Goal: Information Seeking & Learning: Check status

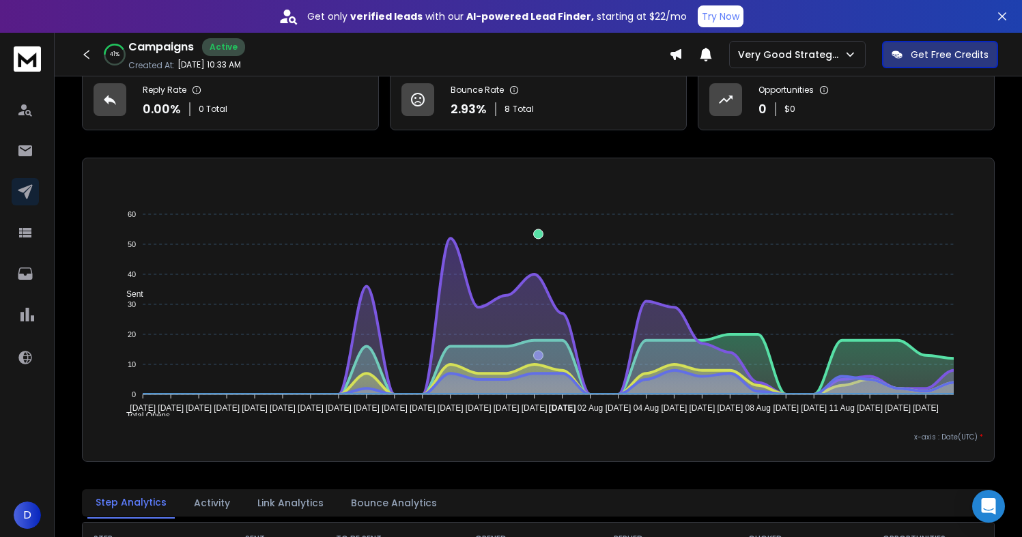
scroll to position [224, 0]
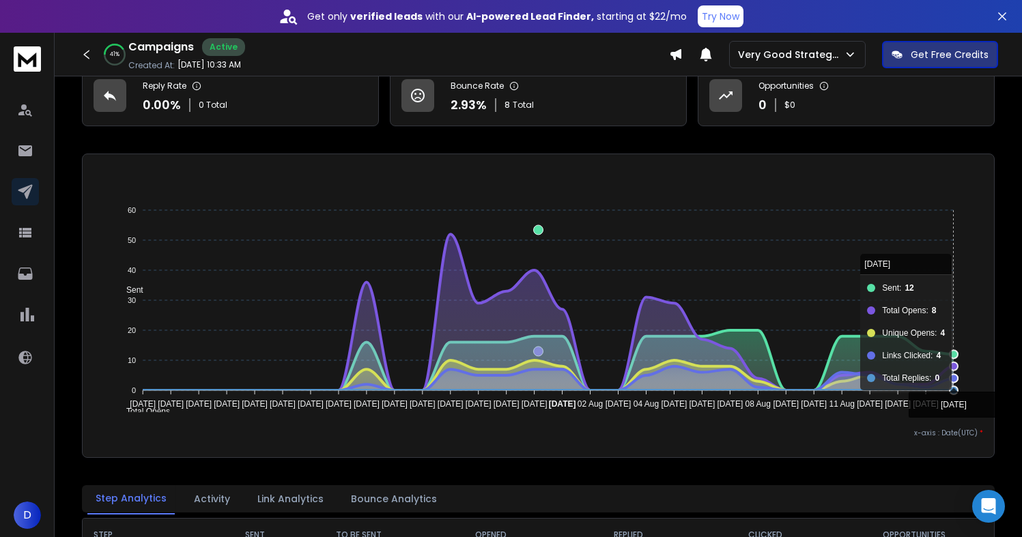
click at [950, 373] on foreignobject "Sent Total Opens Unique Opens Links Clicked Total Replies" at bounding box center [538, 292] width 845 height 239
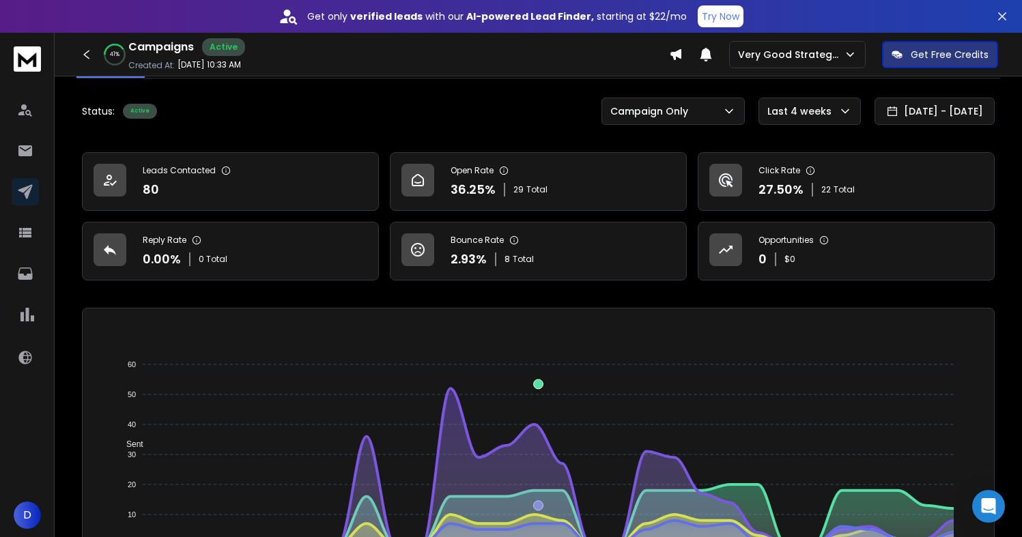
scroll to position [0, 0]
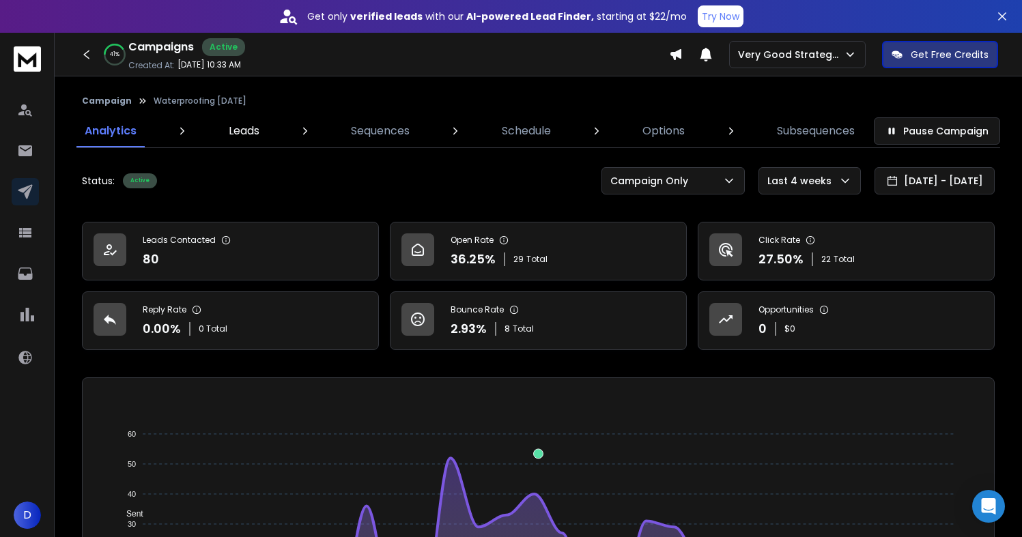
click at [250, 145] on link "Leads" at bounding box center [243, 131] width 47 height 33
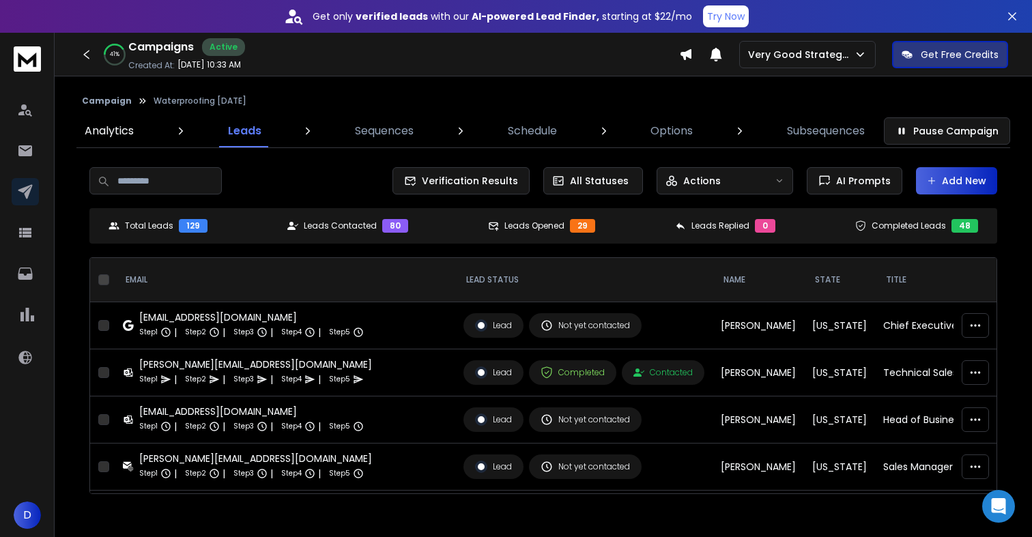
click at [109, 139] on link "Analytics" at bounding box center [109, 131] width 66 height 33
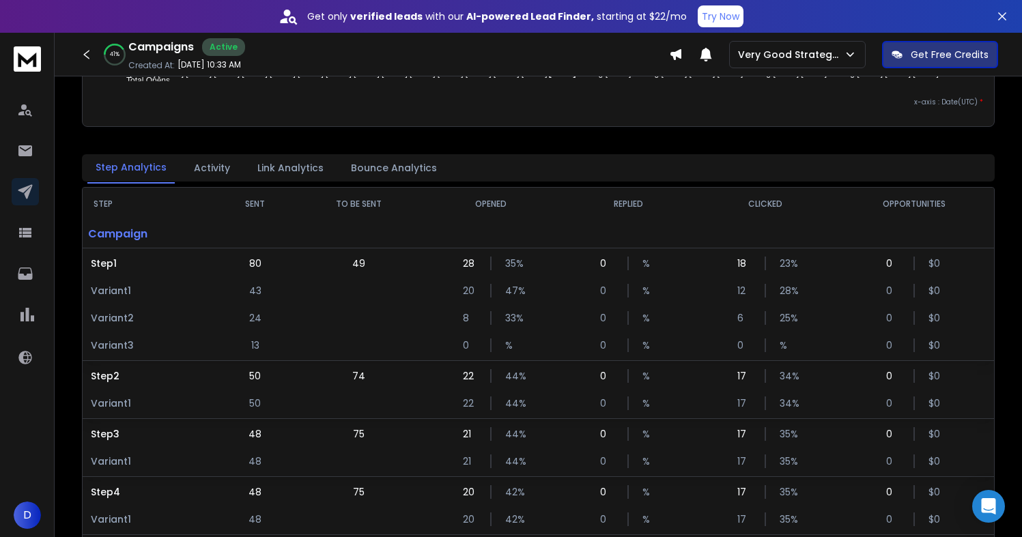
scroll to position [565, 0]
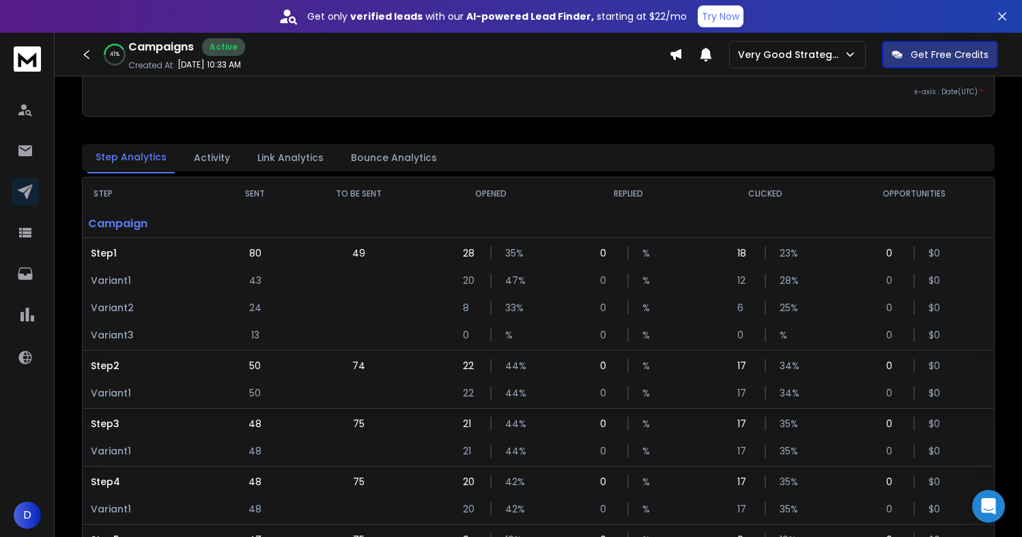
click at [197, 159] on button "Activity" at bounding box center [212, 158] width 53 height 30
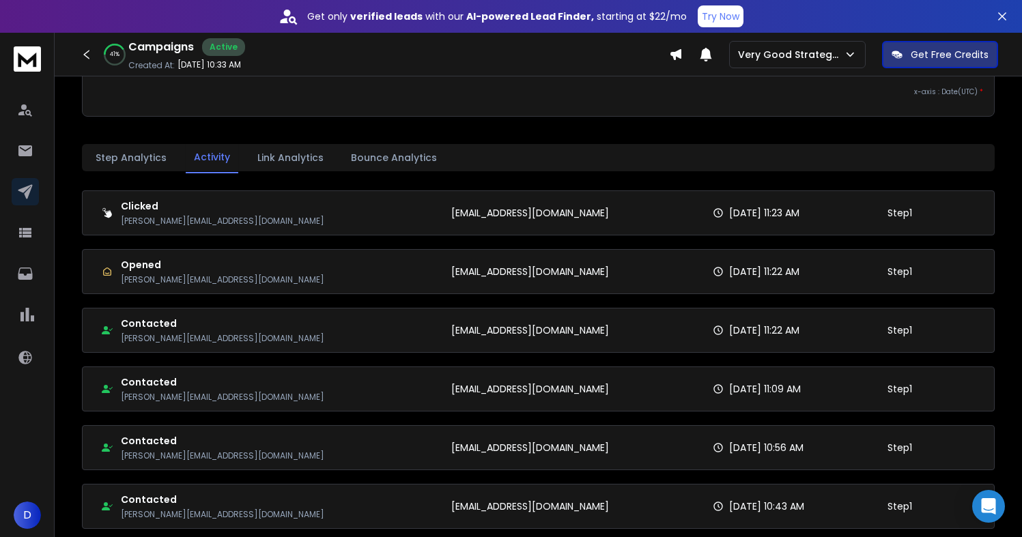
click at [520, 276] on p "[EMAIL_ADDRESS][DOMAIN_NAME]" at bounding box center [530, 272] width 158 height 14
click at [520, 275] on p "[EMAIL_ADDRESS][DOMAIN_NAME]" at bounding box center [530, 272] width 158 height 14
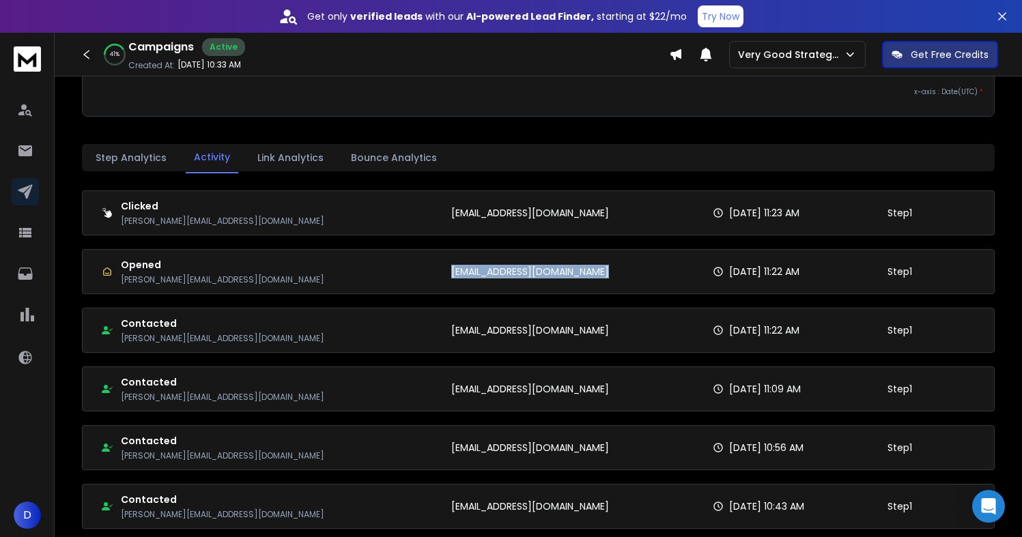
click at [520, 275] on p "[EMAIL_ADDRESS][DOMAIN_NAME]" at bounding box center [530, 272] width 158 height 14
click at [294, 288] on div "Opened [PERSON_NAME][EMAIL_ADDRESS][DOMAIN_NAME] [EMAIL_ADDRESS][DOMAIN_NAME] […" at bounding box center [538, 271] width 913 height 45
click at [250, 275] on div "Opened [PERSON_NAME][EMAIL_ADDRESS][DOMAIN_NAME]" at bounding box center [276, 271] width 349 height 27
click at [293, 214] on div "Clicked [PERSON_NAME][EMAIL_ADDRESS][DOMAIN_NAME]" at bounding box center [276, 212] width 349 height 27
click at [658, 221] on div "Clicked [PERSON_NAME][EMAIL_ADDRESS][DOMAIN_NAME] [EMAIL_ADDRESS][DOMAIN_NAME] …" at bounding box center [538, 212] width 913 height 45
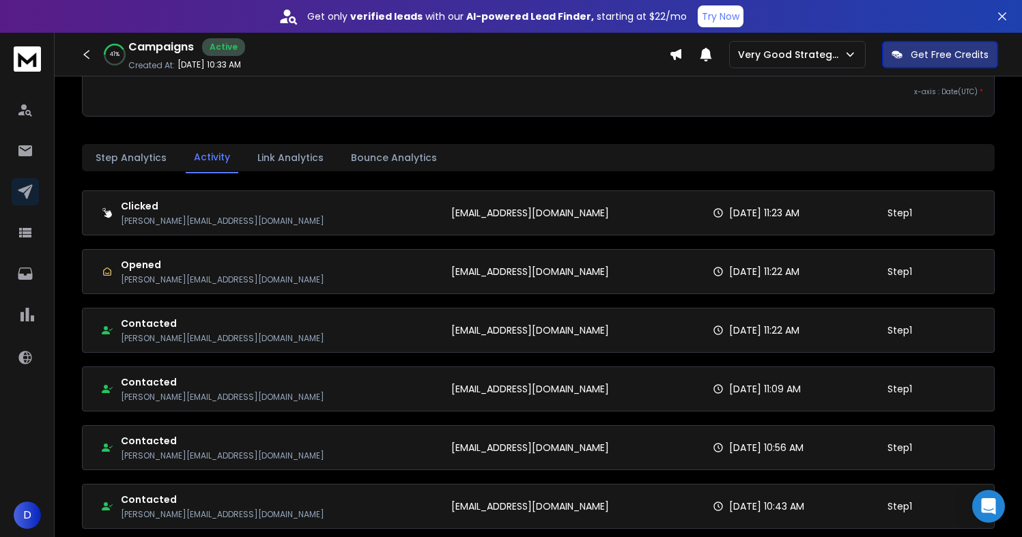
click at [131, 197] on div "Clicked [PERSON_NAME][EMAIL_ADDRESS][DOMAIN_NAME] [EMAIL_ADDRESS][DOMAIN_NAME] …" at bounding box center [538, 212] width 913 height 45
click at [265, 163] on button "Link Analytics" at bounding box center [290, 158] width 83 height 30
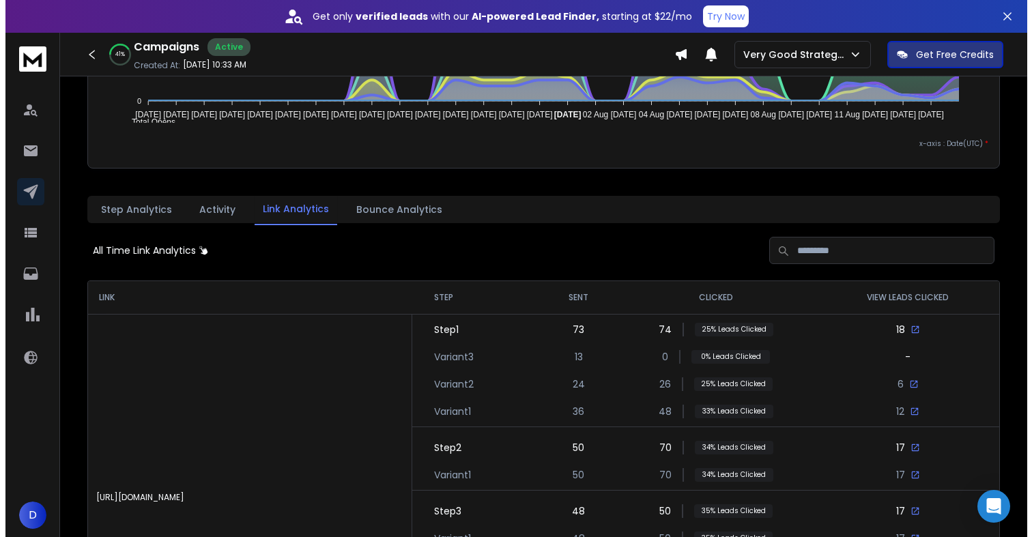
scroll to position [520, 0]
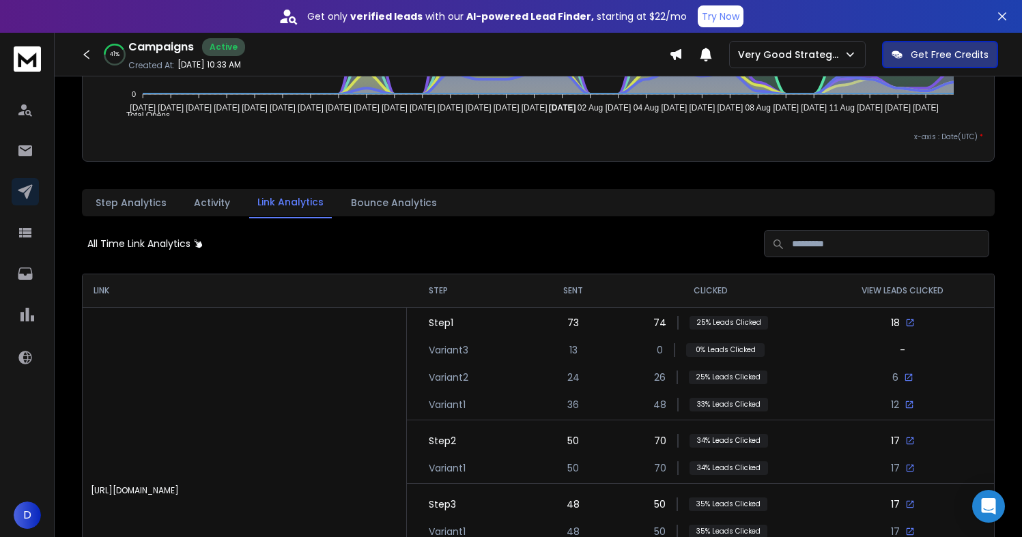
click at [911, 319] on icon at bounding box center [910, 323] width 10 height 10
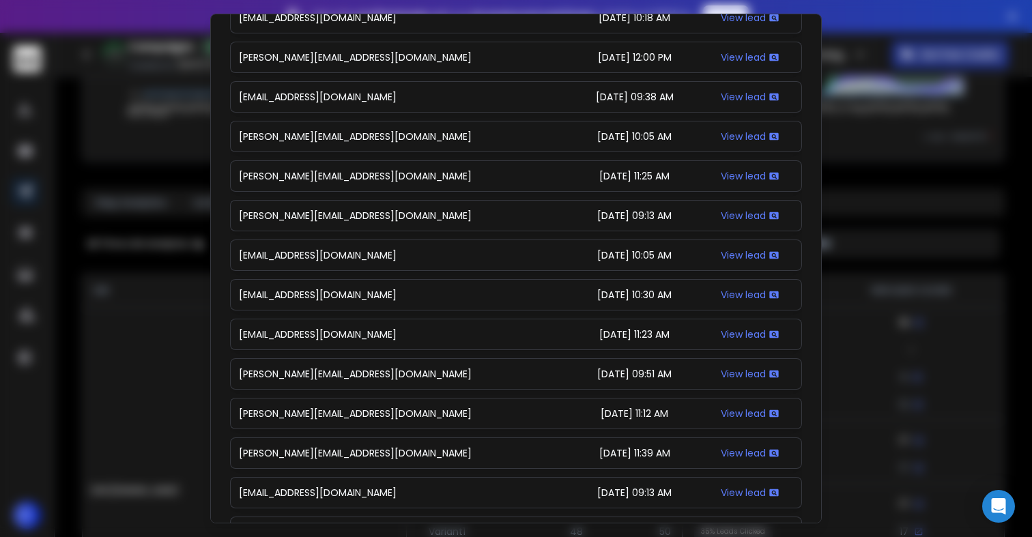
scroll to position [405, 0]
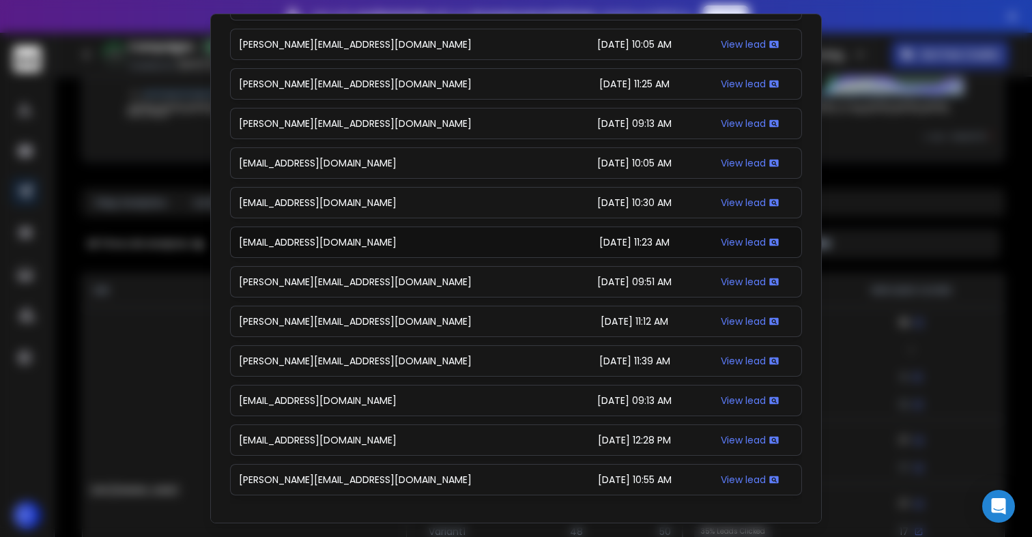
click at [614, 244] on div "[DATE] 11:23 AM" at bounding box center [635, 242] width 112 height 14
click at [730, 242] on div "View lead" at bounding box center [750, 242] width 86 height 14
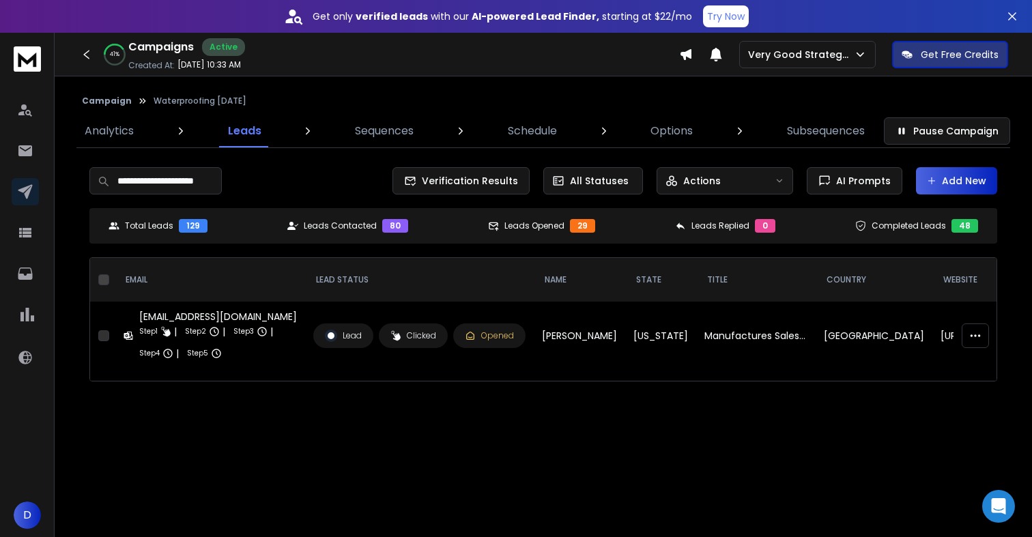
click at [192, 317] on div "[EMAIL_ADDRESS][DOMAIN_NAME]" at bounding box center [218, 317] width 158 height 14
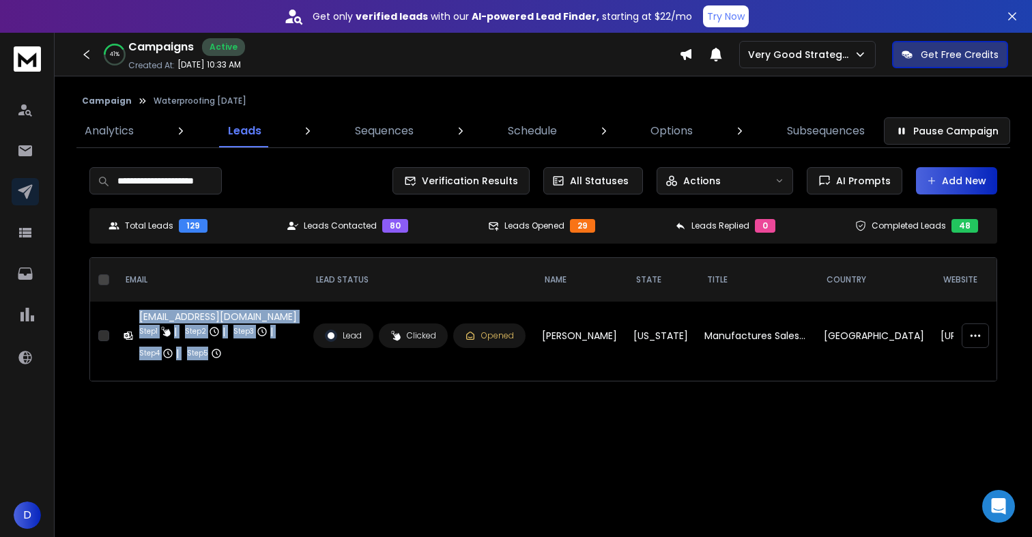
drag, startPoint x: 128, startPoint y: 317, endPoint x: 294, endPoint y: 317, distance: 165.9
click at [294, 317] on tr "[EMAIL_ADDRESS][DOMAIN_NAME] Step 1 | Step 2 | Step 3 | Step 4 | Step 5 Lead Cl…" at bounding box center [729, 336] width 1279 height 68
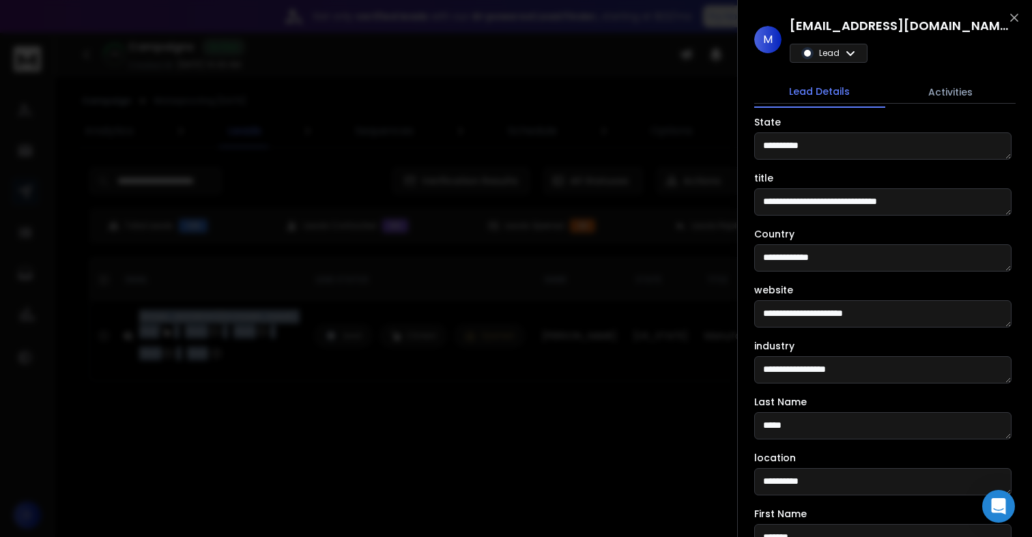
copy div "[EMAIL_ADDRESS][DOMAIN_NAME] Step 1 | Step 2 | Step 3 | Step 4 | Step 5"
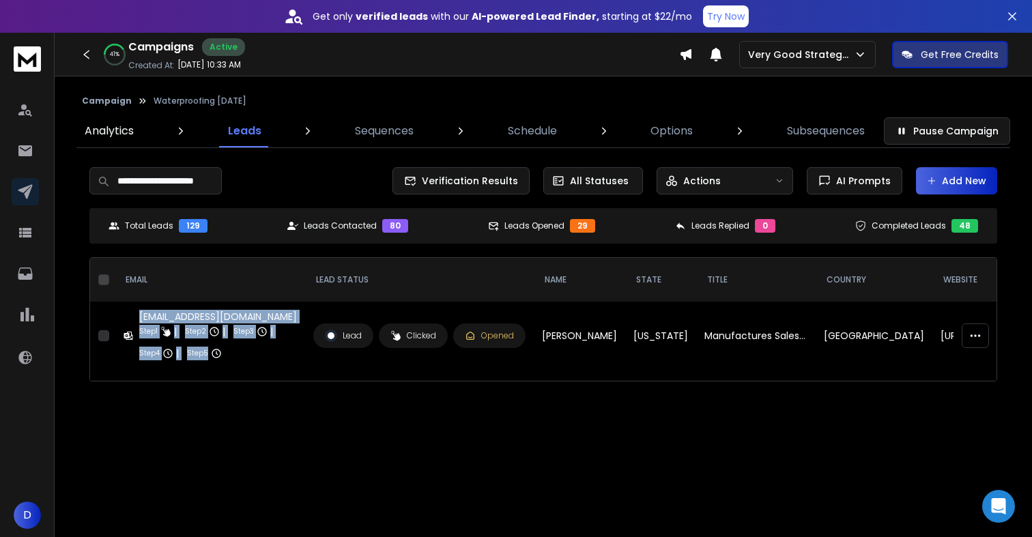
click at [105, 139] on p "Analytics" at bounding box center [109, 131] width 49 height 16
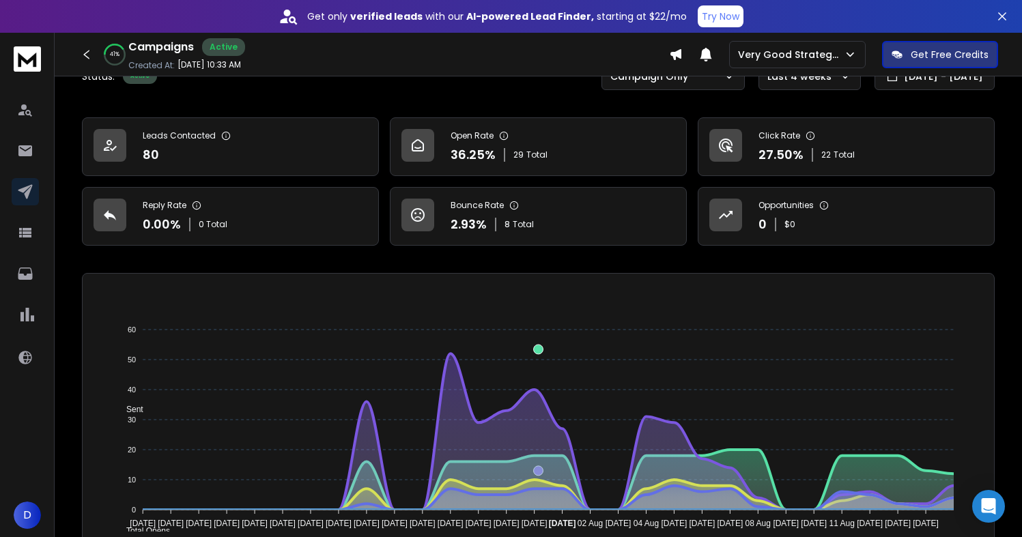
scroll to position [102, 0]
